Goal: Find contact information: Find contact information

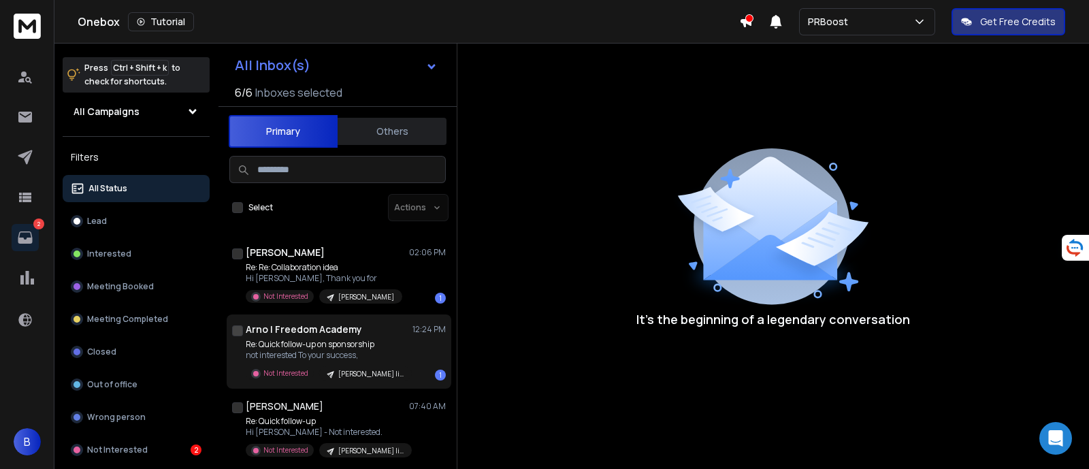
click at [315, 340] on p "Re: Quick follow-up on sponsorship" at bounding box center [327, 344] width 163 height 11
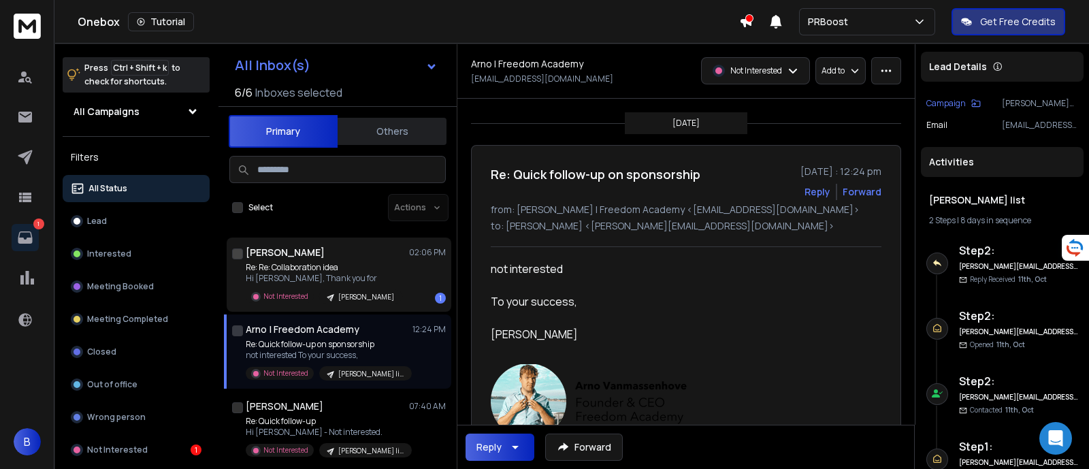
click at [348, 247] on div "[PERSON_NAME] 02:06 PM" at bounding box center [346, 253] width 200 height 14
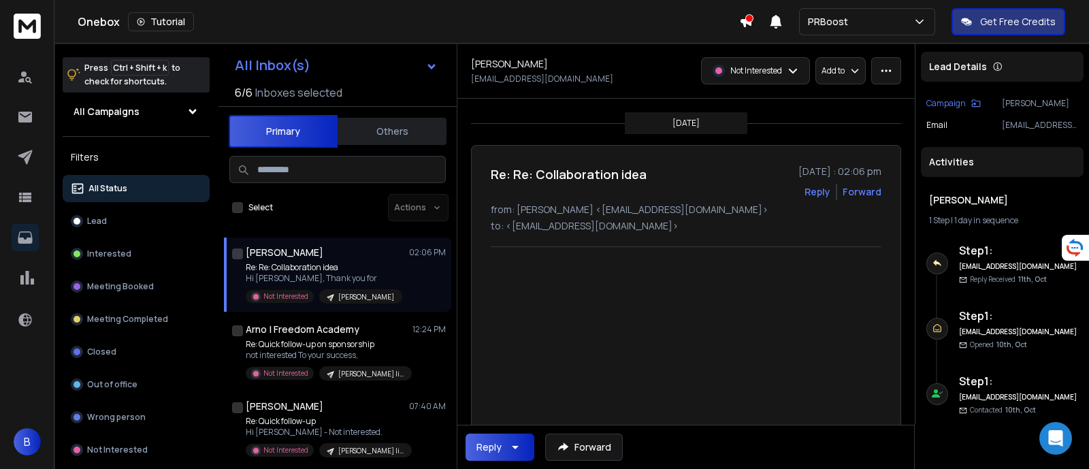
click at [528, 206] on p "from: [PERSON_NAME] <[EMAIL_ADDRESS][DOMAIN_NAME]>" at bounding box center [686, 210] width 391 height 14
drag, startPoint x: 516, startPoint y: 212, endPoint x: 572, endPoint y: 208, distance: 56.0
click at [572, 208] on p "from: [PERSON_NAME] <[EMAIL_ADDRESS][DOMAIN_NAME]>" at bounding box center [686, 210] width 391 height 14
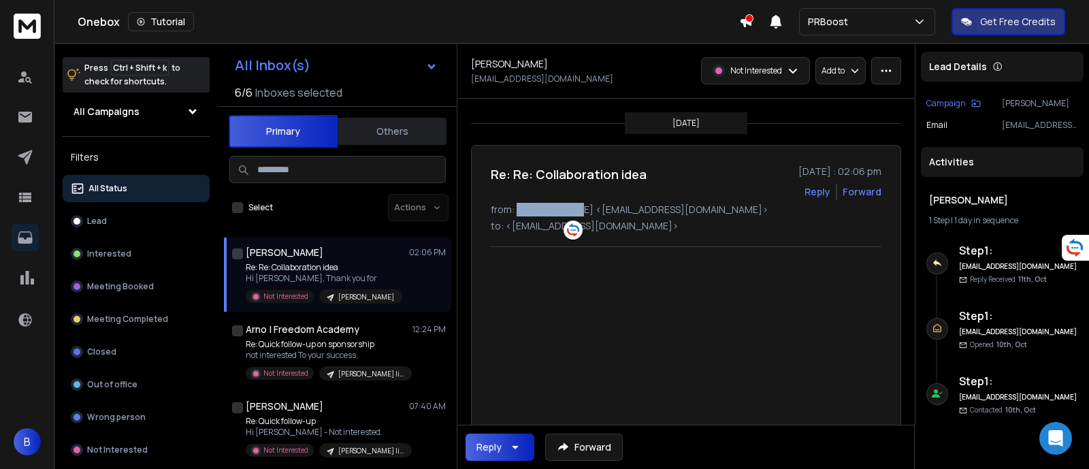
copy p "[PERSON_NAME]"
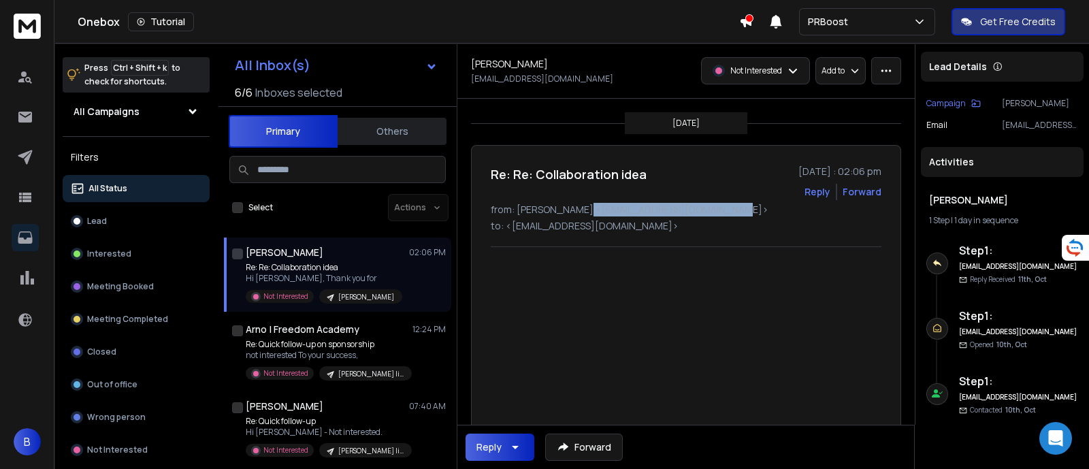
drag, startPoint x: 579, startPoint y: 211, endPoint x: 724, endPoint y: 211, distance: 145.0
click at [724, 211] on p "from: [PERSON_NAME] <[EMAIL_ADDRESS][DOMAIN_NAME]>" at bounding box center [686, 210] width 391 height 14
copy p "[EMAIL_ADDRESS][DOMAIN_NAME]"
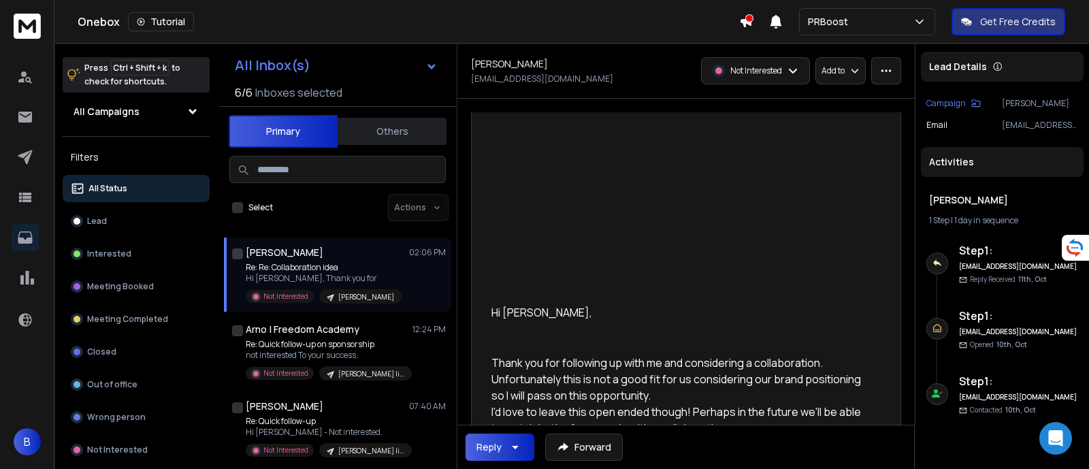
scroll to position [255, 0]
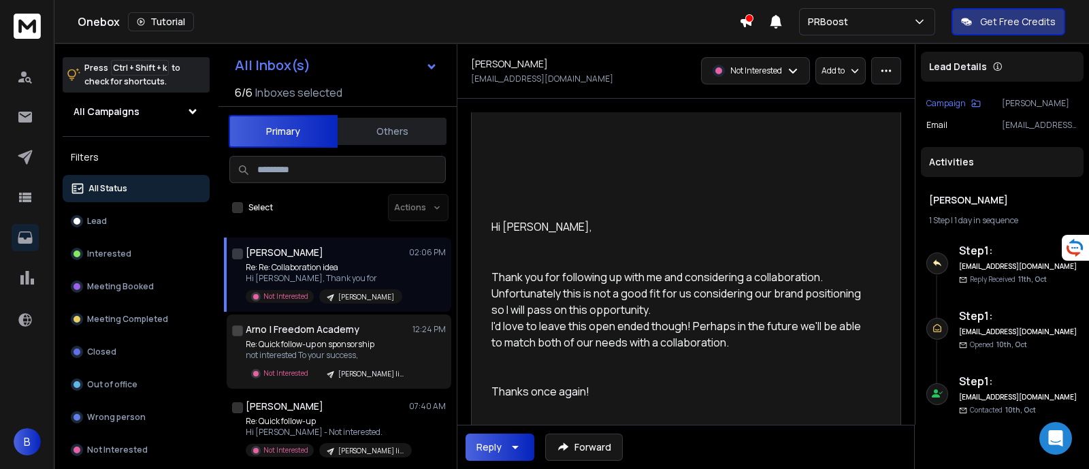
click at [324, 351] on p "not interested To your success," at bounding box center [327, 355] width 163 height 11
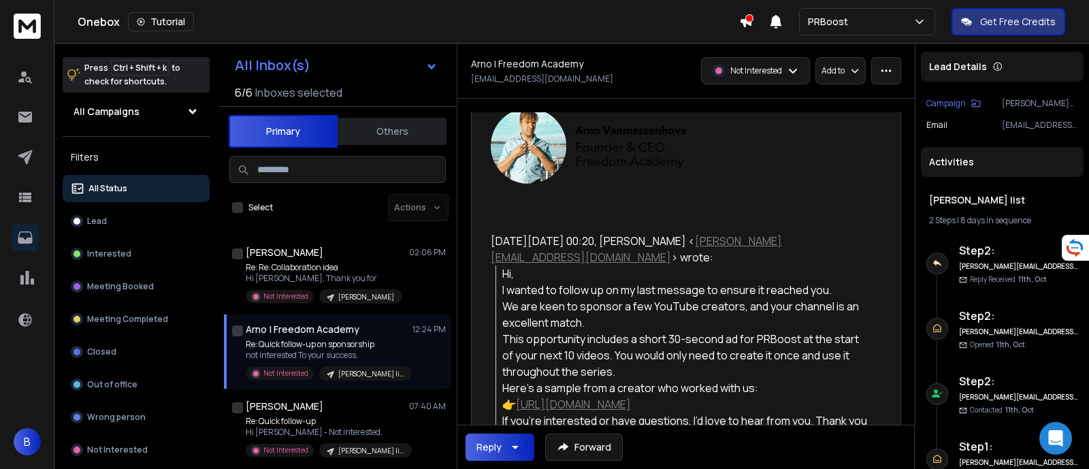
scroll to position [0, 0]
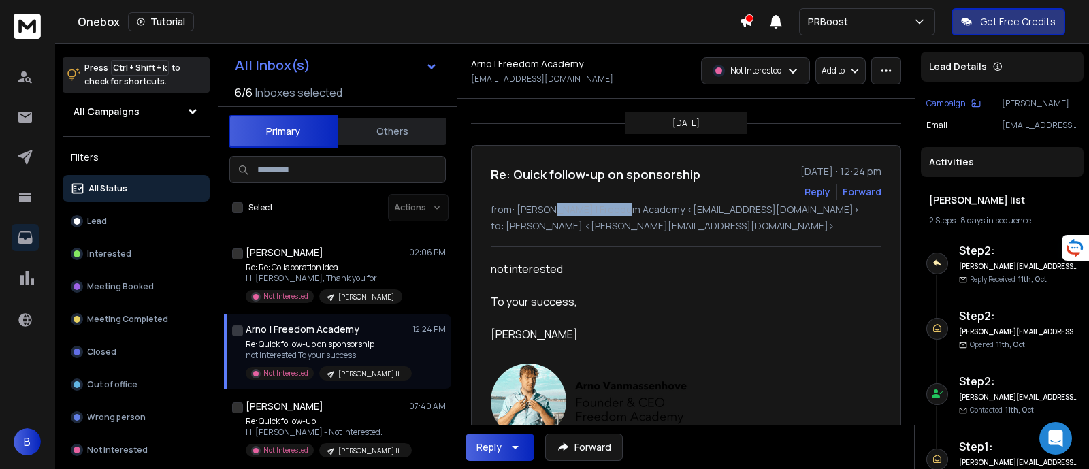
drag, startPoint x: 544, startPoint y: 213, endPoint x: 623, endPoint y: 211, distance: 79.0
click at [623, 211] on p "from: Arno | Freedom Academy <[EMAIL_ADDRESS][DOMAIN_NAME]>" at bounding box center [686, 210] width 391 height 14
copy p "Freedom Academy"
drag, startPoint x: 633, startPoint y: 206, endPoint x: 737, endPoint y: 210, distance: 104.9
click at [737, 210] on p "from: Arno | Freedom Academy <[EMAIL_ADDRESS][DOMAIN_NAME]>" at bounding box center [686, 210] width 391 height 14
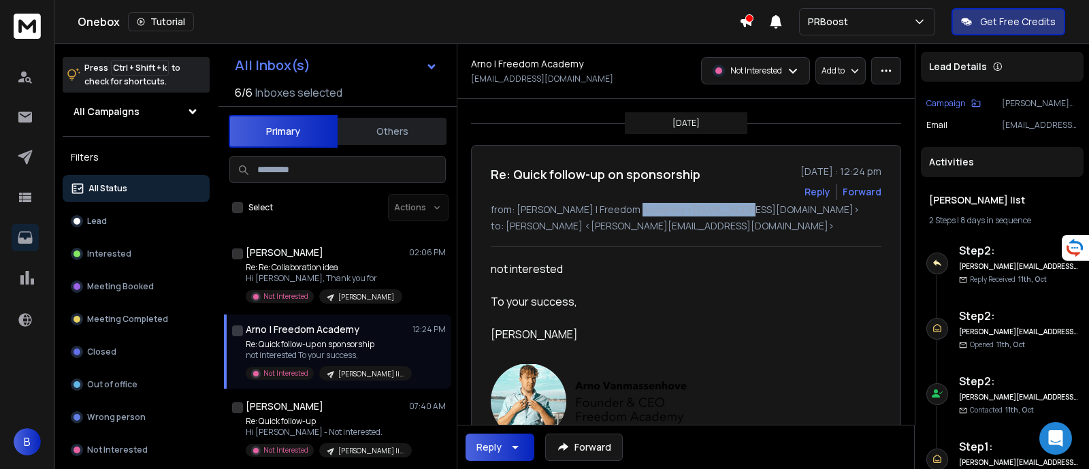
copy p "[EMAIL_ADDRESS][DOMAIN_NAME]"
